Goal: Task Accomplishment & Management: Manage account settings

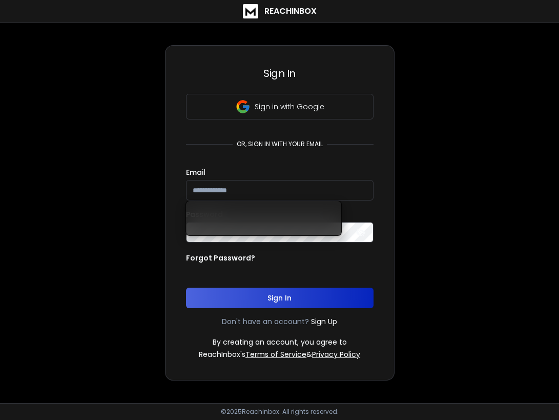
type input "**********"
click at [273, 297] on button "Sign In" at bounding box center [280, 298] width 188 height 21
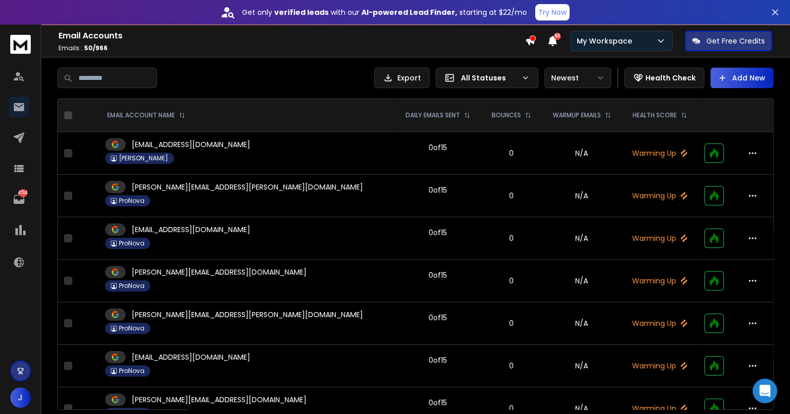
click at [628, 47] on button "My Workspace" at bounding box center [621, 41] width 103 height 21
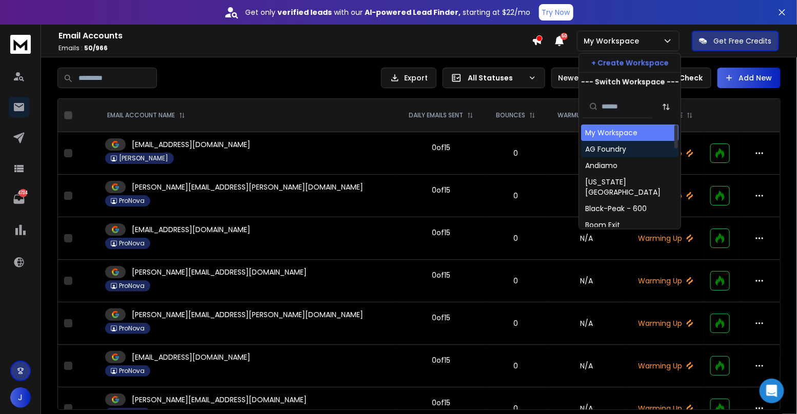
click at [635, 147] on div "AG Foundry" at bounding box center [629, 149] width 97 height 16
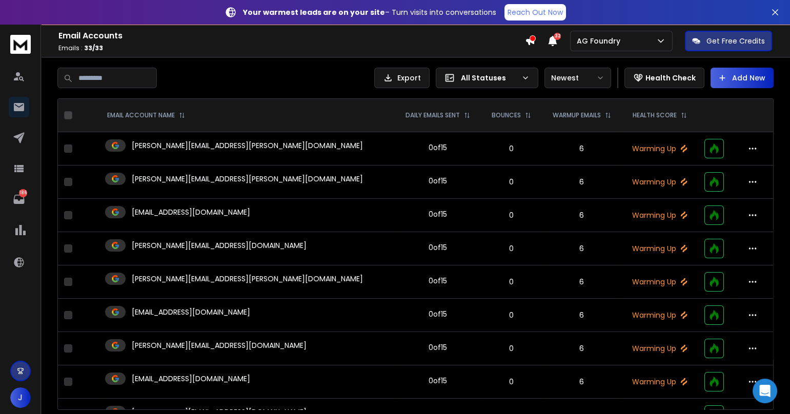
click at [297, 76] on div at bounding box center [212, 78] width 311 height 21
click at [664, 45] on icon "button" at bounding box center [661, 41] width 10 height 10
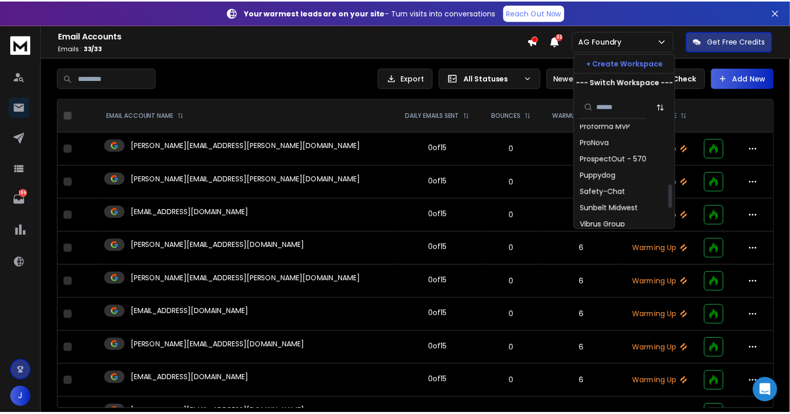
scroll to position [271, 0]
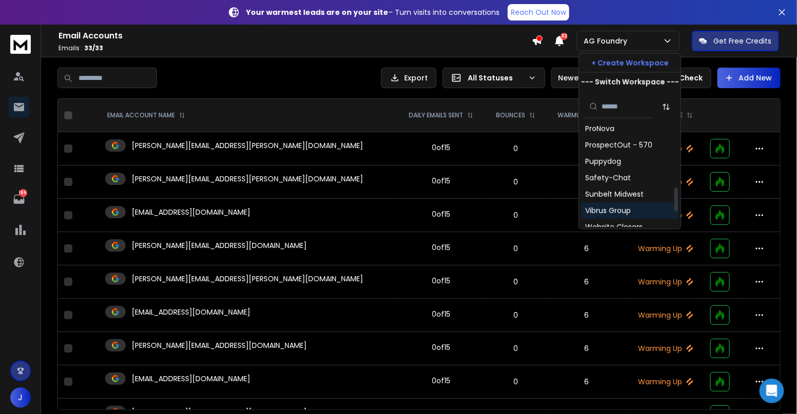
click at [627, 206] on div "Vibrus Group" at bounding box center [608, 211] width 46 height 10
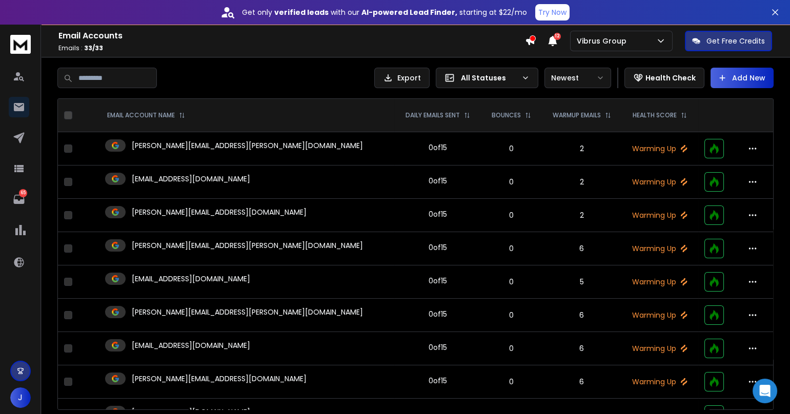
click at [256, 73] on div at bounding box center [212, 78] width 311 height 21
click at [658, 43] on icon "button" at bounding box center [661, 41] width 10 height 10
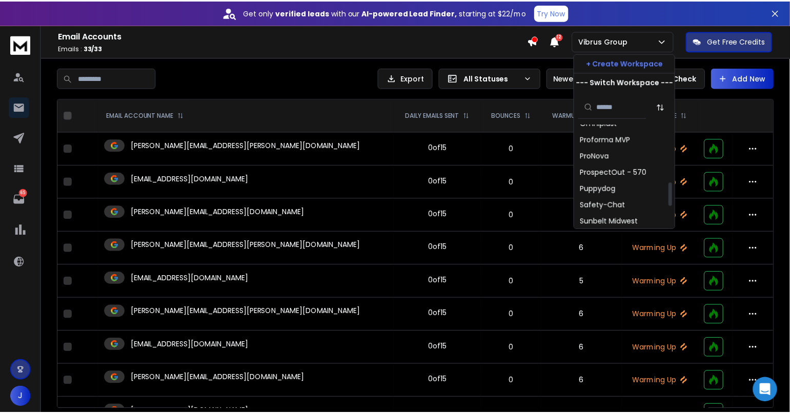
scroll to position [248, 0]
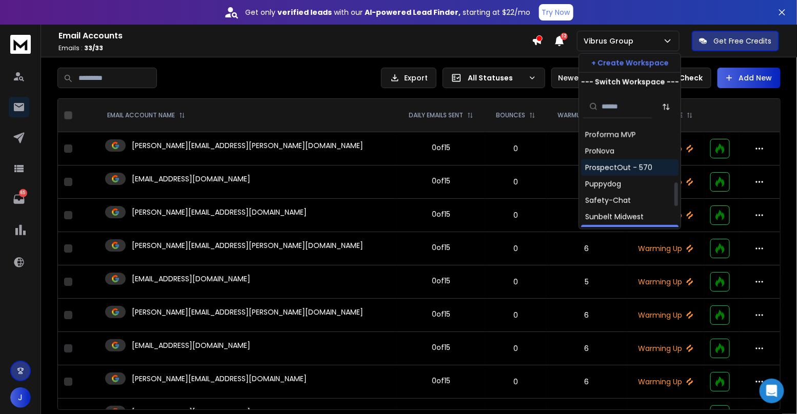
click at [653, 159] on div "ProspectOut - 570" at bounding box center [629, 167] width 97 height 16
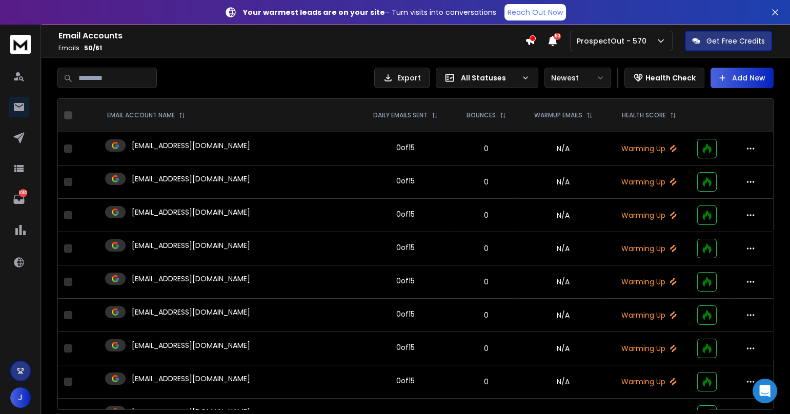
click at [263, 79] on div at bounding box center [212, 78] width 311 height 21
click at [311, 65] on div "Export All Statuses Newest Health Check Add New EMAIL ACCOUNT NAME DAILY EMAILS…" at bounding box center [415, 238] width 749 height 363
click at [243, 70] on div at bounding box center [212, 78] width 311 height 21
click at [637, 38] on p "ProspectOut - 570" at bounding box center [614, 41] width 74 height 10
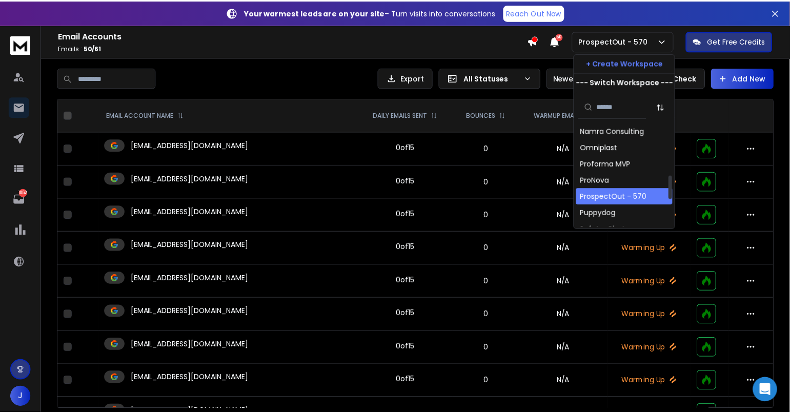
scroll to position [218, 0]
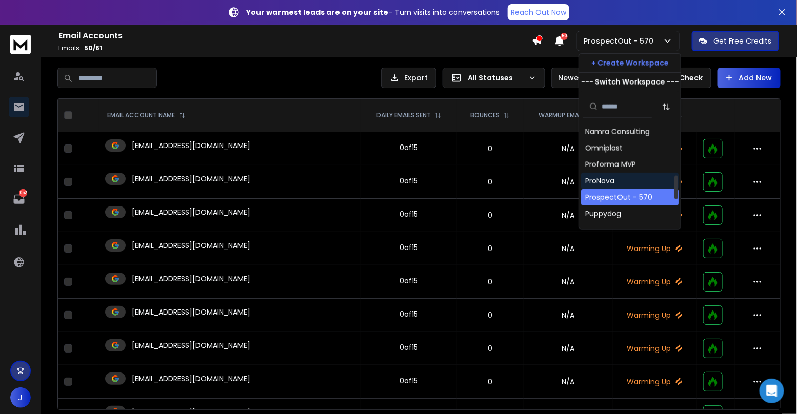
click at [652, 173] on div "ProNova" at bounding box center [629, 181] width 97 height 16
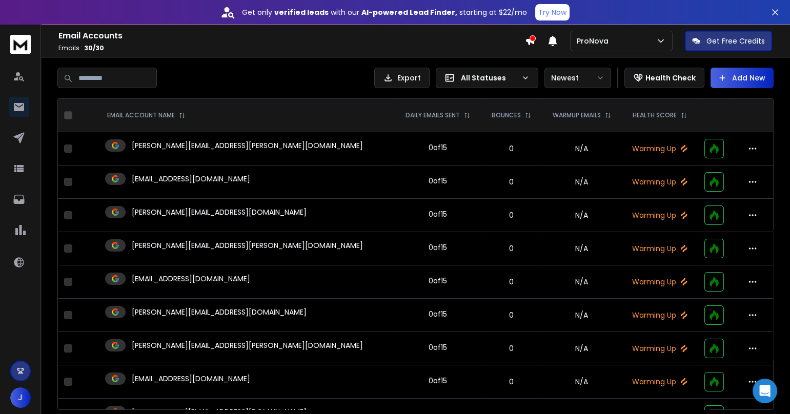
click at [272, 87] on div at bounding box center [212, 78] width 311 height 21
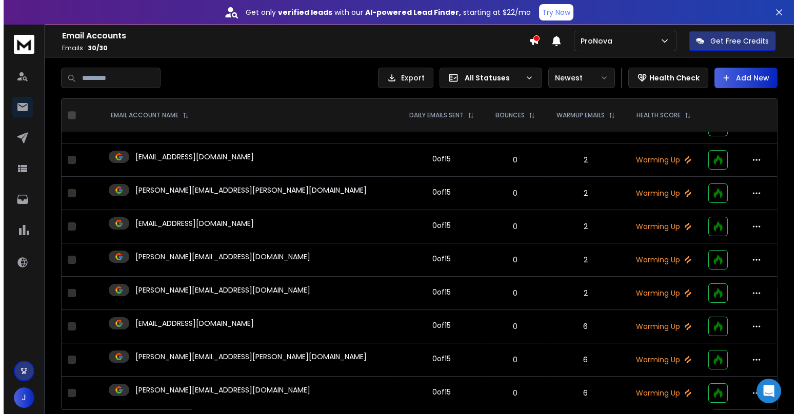
scroll to position [728, 0]
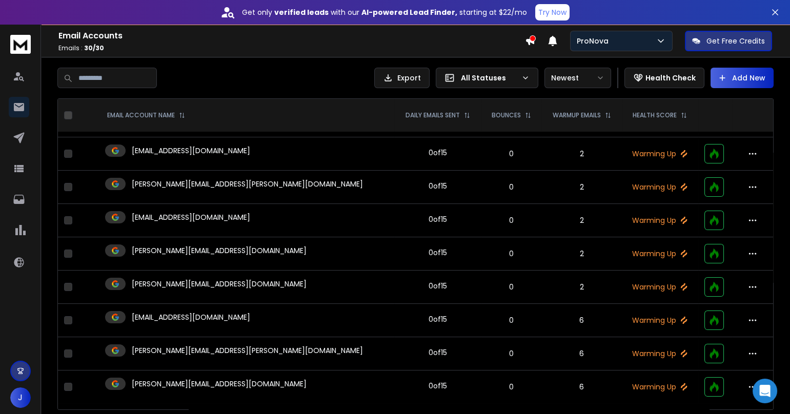
click at [627, 37] on div "ProNova" at bounding box center [621, 41] width 89 height 10
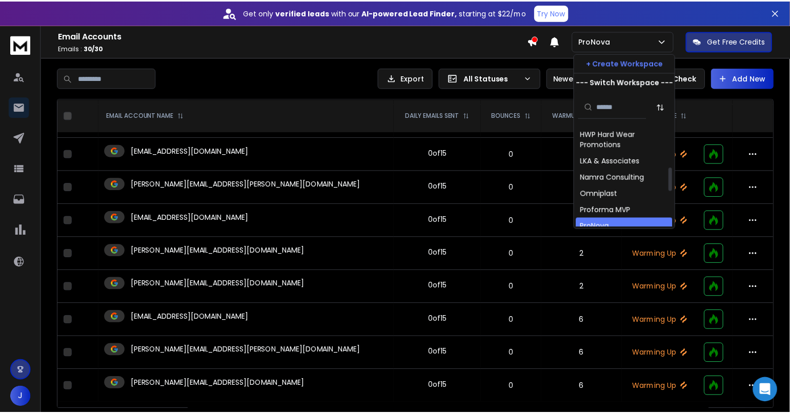
scroll to position [168, 0]
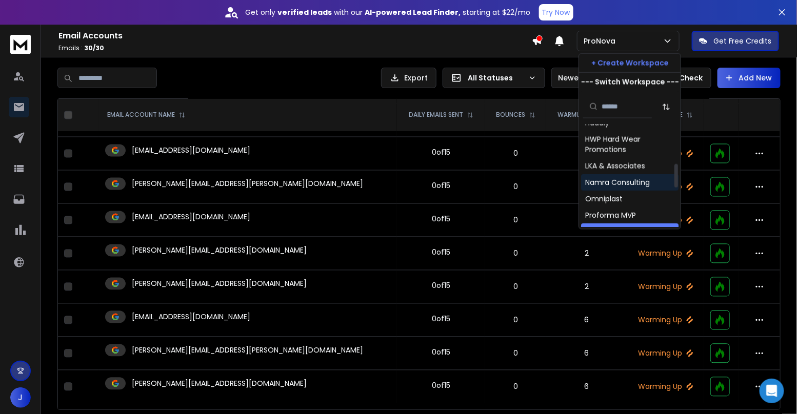
click at [649, 177] on div "Namra Consulting" at bounding box center [617, 182] width 65 height 10
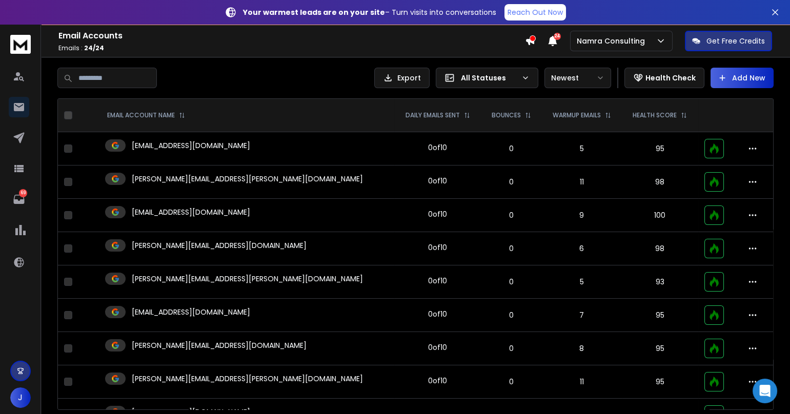
click at [263, 67] on div "Export All Statuses Newest Health Check Add New EMAIL ACCOUNT NAME DAILY EMAILS…" at bounding box center [415, 238] width 749 height 363
click at [55, 166] on button "Select this Page" at bounding box center [55, 165] width 8 height 8
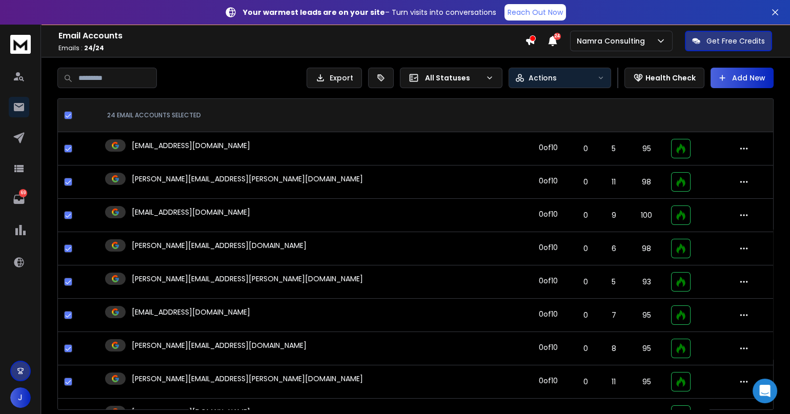
click at [552, 78] on p "Actions" at bounding box center [542, 78] width 28 height 10
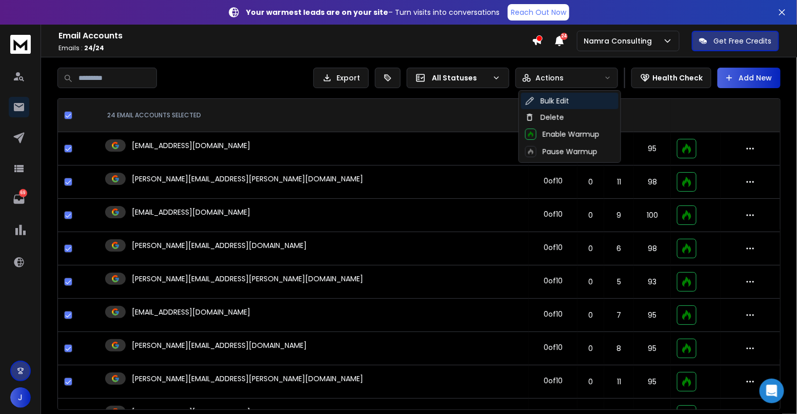
click at [563, 102] on div "Bulk Edit" at bounding box center [547, 101] width 44 height 10
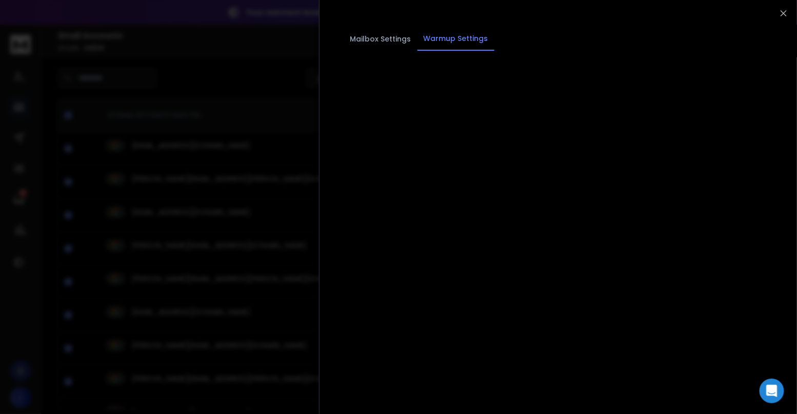
click at [472, 44] on button "Warmup Settings" at bounding box center [455, 39] width 77 height 24
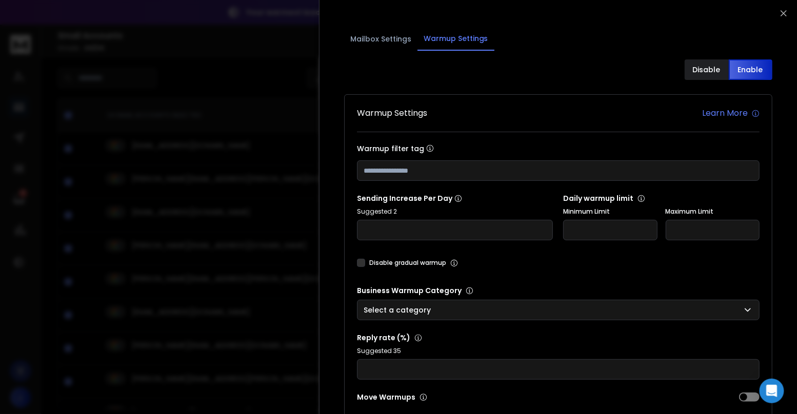
click at [703, 227] on input "number" at bounding box center [712, 230] width 94 height 21
type input "*"
click at [645, 277] on form "Warmup Settings Learn More Warmup filter tag Sending Increase Per Day Suggested…" at bounding box center [558, 302] width 402 height 390
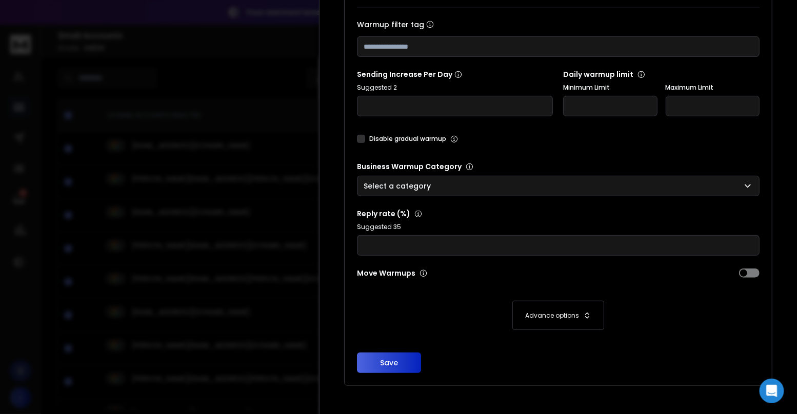
click at [381, 364] on button "Save" at bounding box center [389, 363] width 64 height 21
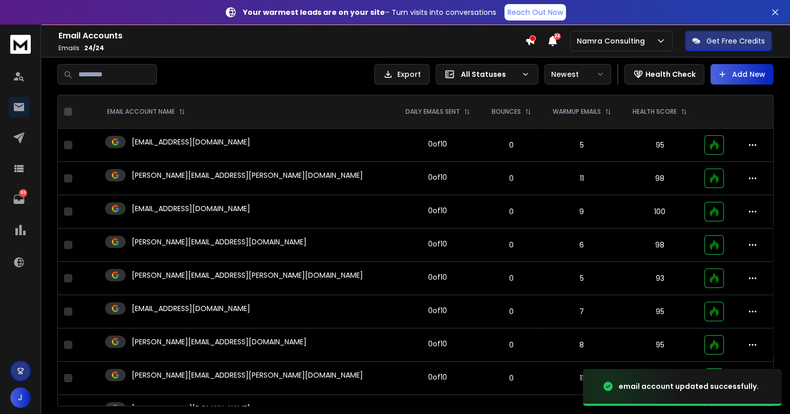
scroll to position [6, 0]
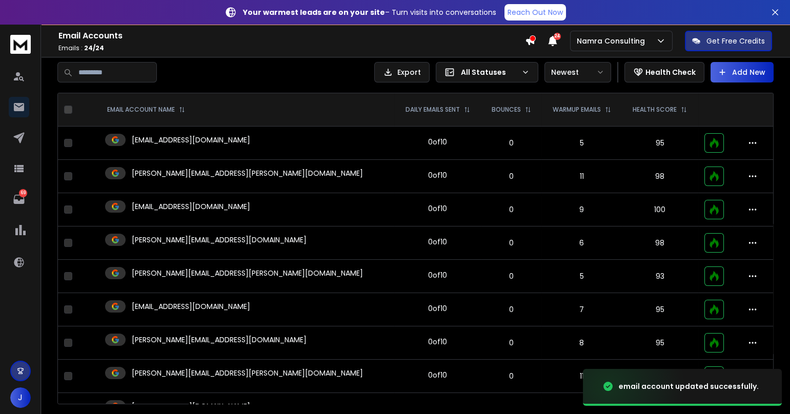
click at [250, 64] on div at bounding box center [212, 72] width 311 height 21
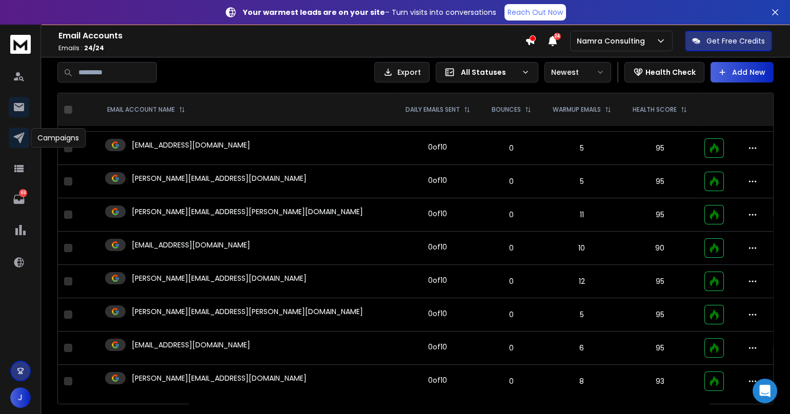
click at [18, 137] on icon at bounding box center [19, 138] width 12 height 12
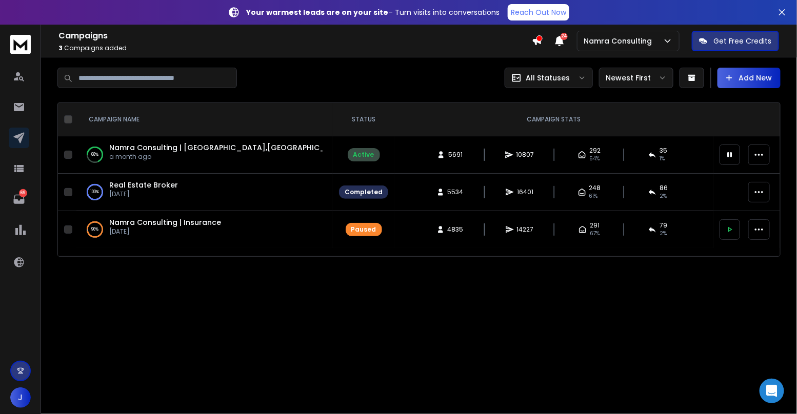
click at [191, 146] on span "Namra Consulting | [GEOGRAPHIC_DATA],[GEOGRAPHIC_DATA],[GEOGRAPHIC_DATA]" at bounding box center [270, 147] width 323 height 10
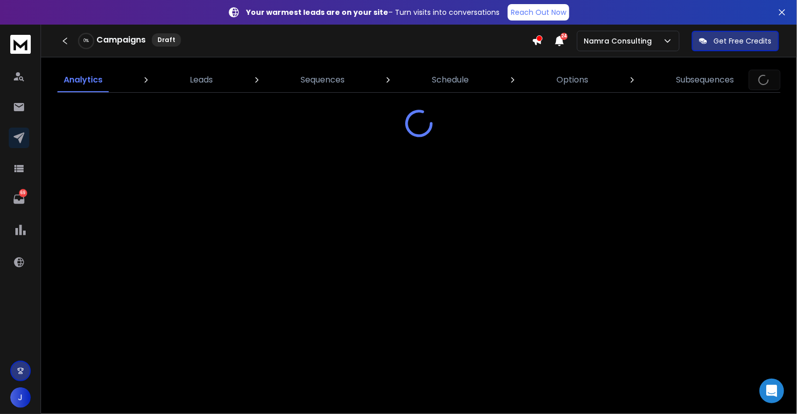
click at [319, 51] on div "0 % Campaigns Draft 24 Namra Consulting Get Free Credits" at bounding box center [398, 41] width 797 height 33
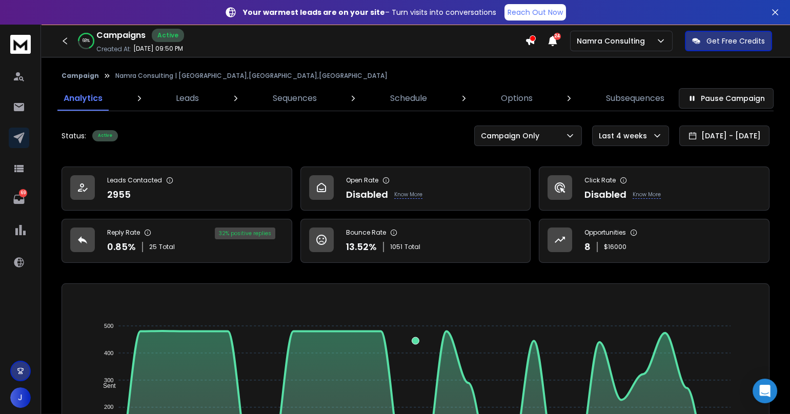
click at [329, 145] on div "Status: Active Pause Campaign Campaign Only Last 4 weeks [DATE] - [DATE]" at bounding box center [416, 136] width 708 height 21
click at [628, 146] on button "Last 4 weeks" at bounding box center [630, 136] width 77 height 21
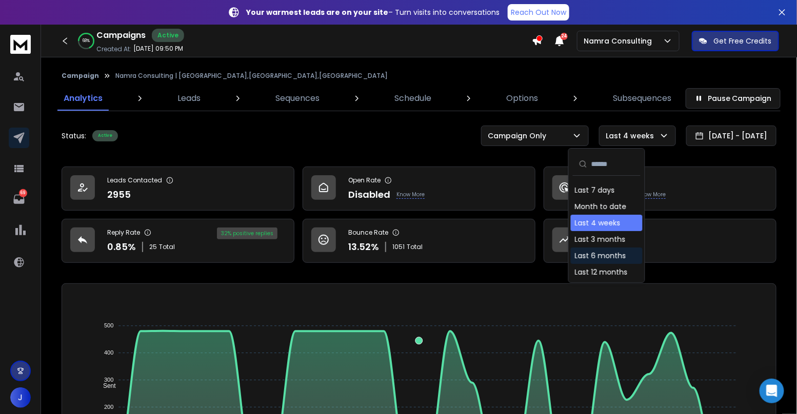
click at [620, 255] on div "Last 6 months" at bounding box center [600, 256] width 51 height 10
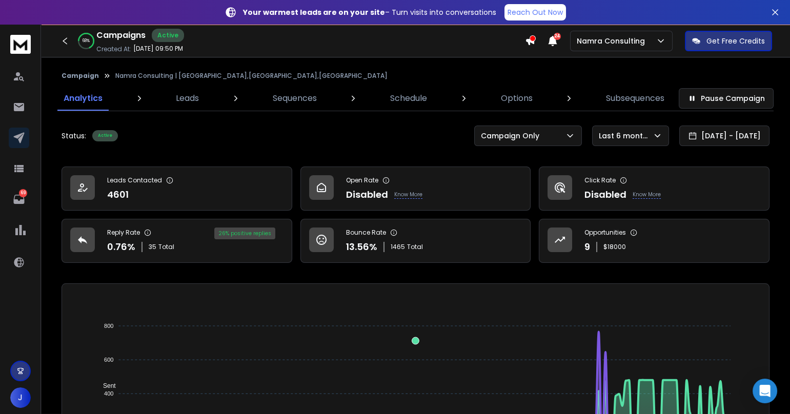
click at [221, 146] on div "Status: Active Pause Campaign Campaign Only Last 6 months [DATE] - [DATE]" at bounding box center [416, 136] width 708 height 21
click at [200, 98] on link "Leads" at bounding box center [187, 98] width 35 height 25
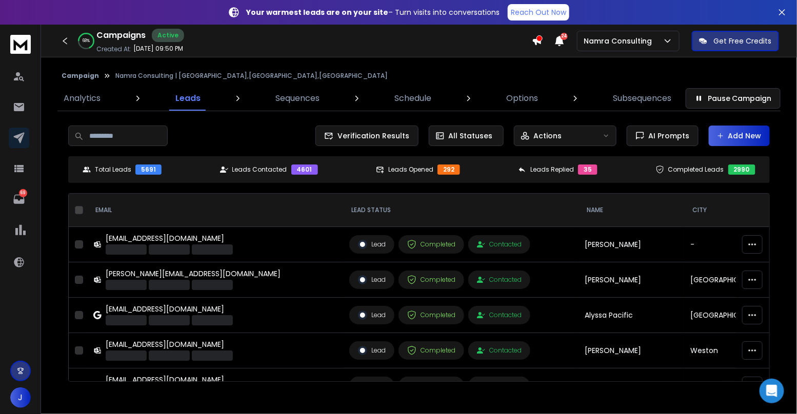
click at [303, 70] on div "Campaign Namra Consulting | [GEOGRAPHIC_DATA],[GEOGRAPHIC_DATA],[GEOGRAPHIC_DAT…" at bounding box center [418, 76] width 723 height 16
click at [308, 99] on p "Sequences" at bounding box center [297, 98] width 44 height 12
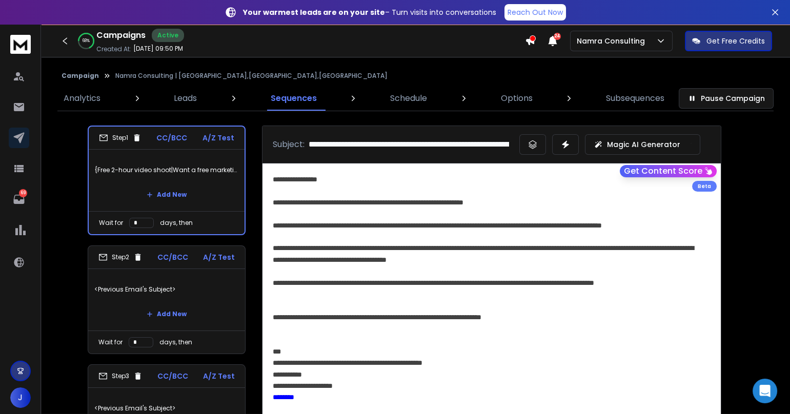
click at [210, 173] on p "{Free 2-hour video shoot|Want a free marketing video?|Free promo video shoot}" at bounding box center [167, 170] width 144 height 29
click at [203, 293] on p "<Previous Email's Subject>" at bounding box center [166, 289] width 145 height 29
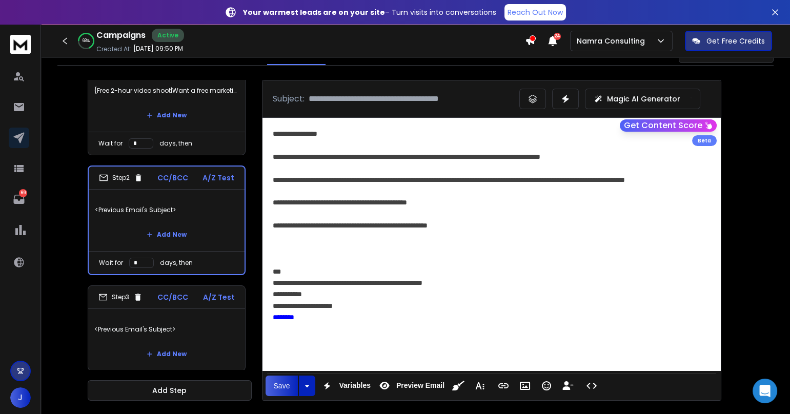
scroll to position [46, 0]
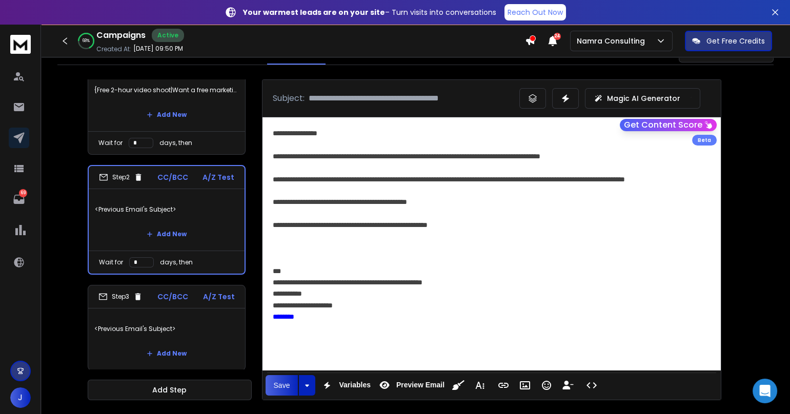
click at [197, 330] on p "<Previous Email's Subject>" at bounding box center [166, 329] width 145 height 29
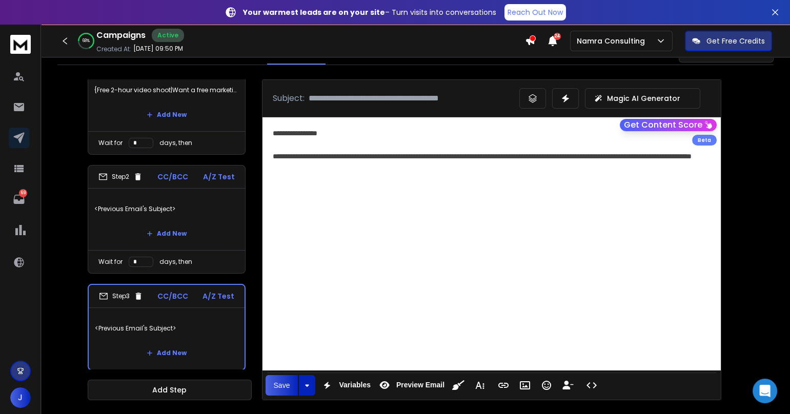
scroll to position [0, 0]
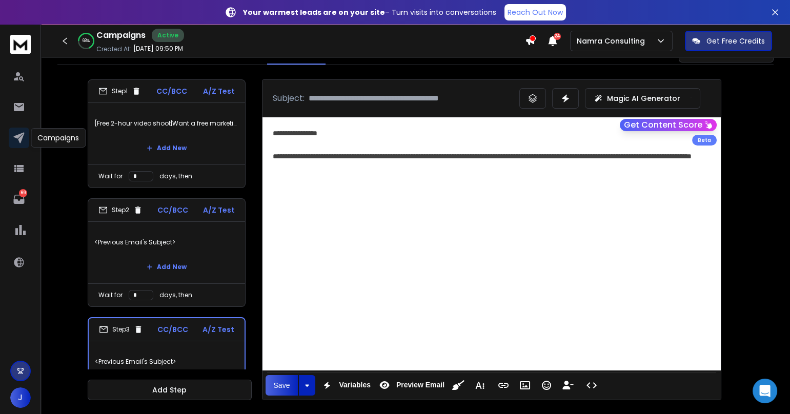
click at [24, 139] on icon at bounding box center [19, 138] width 12 height 12
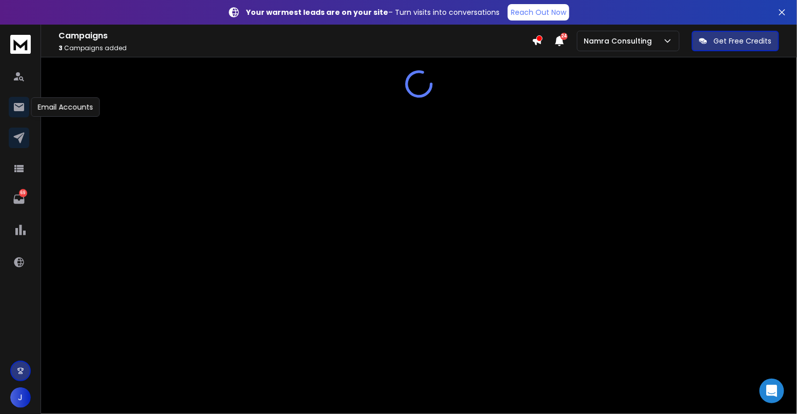
click at [20, 111] on icon at bounding box center [19, 107] width 12 height 12
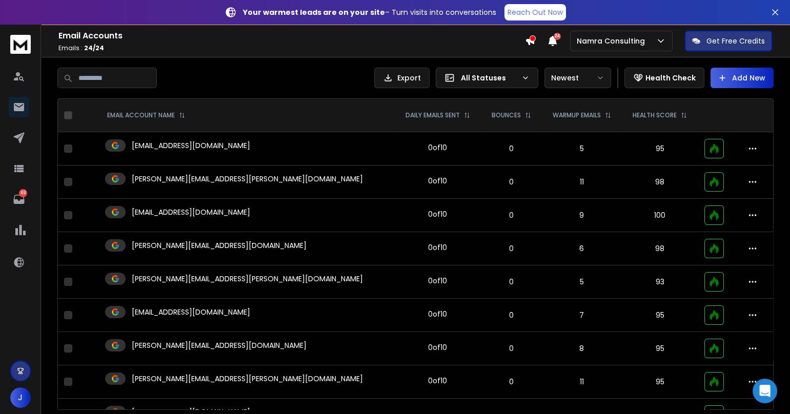
click at [283, 77] on div at bounding box center [212, 78] width 311 height 21
click at [313, 70] on div at bounding box center [212, 78] width 311 height 21
click at [270, 72] on div at bounding box center [212, 78] width 311 height 21
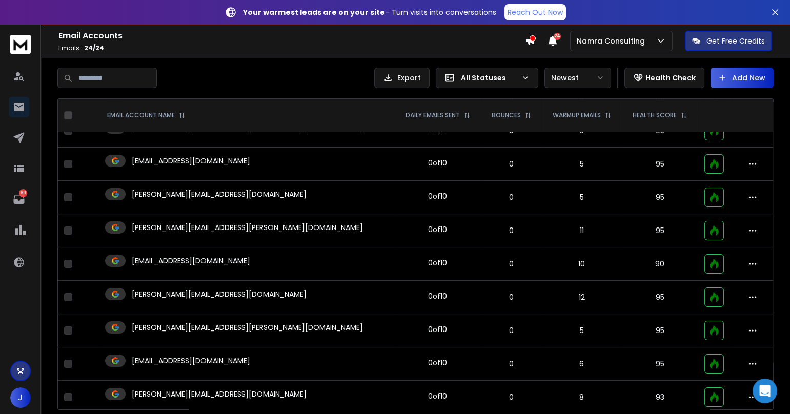
scroll to position [528, 0]
